Goal: Task Accomplishment & Management: Use online tool/utility

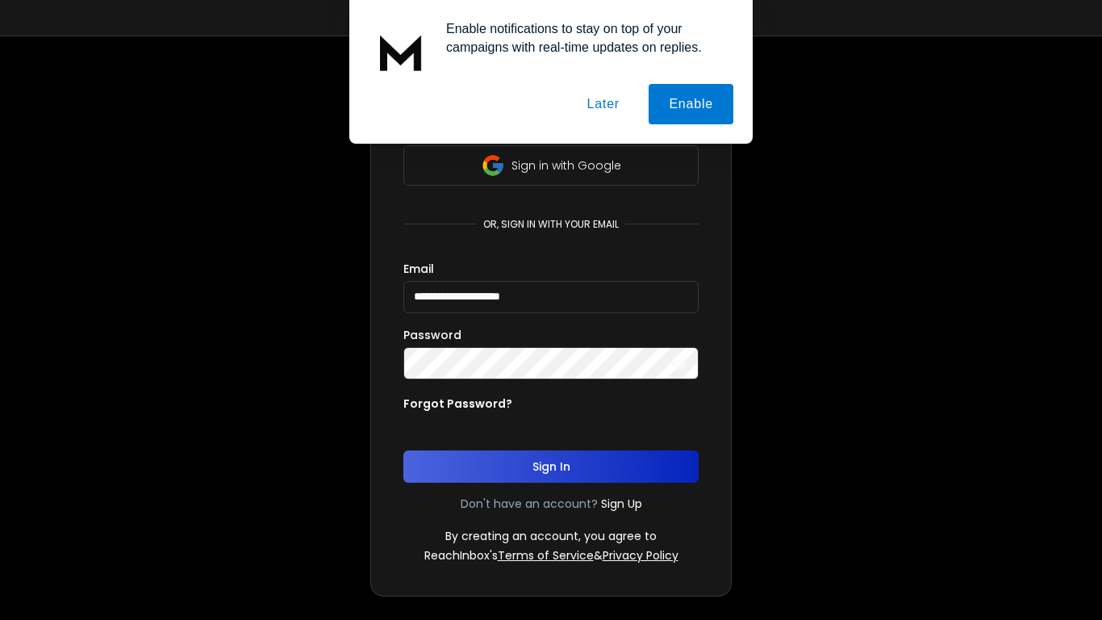
type input "**********"
click at [551, 466] on button "Sign In" at bounding box center [550, 466] width 295 height 32
